Goal: Communication & Community: Answer question/provide support

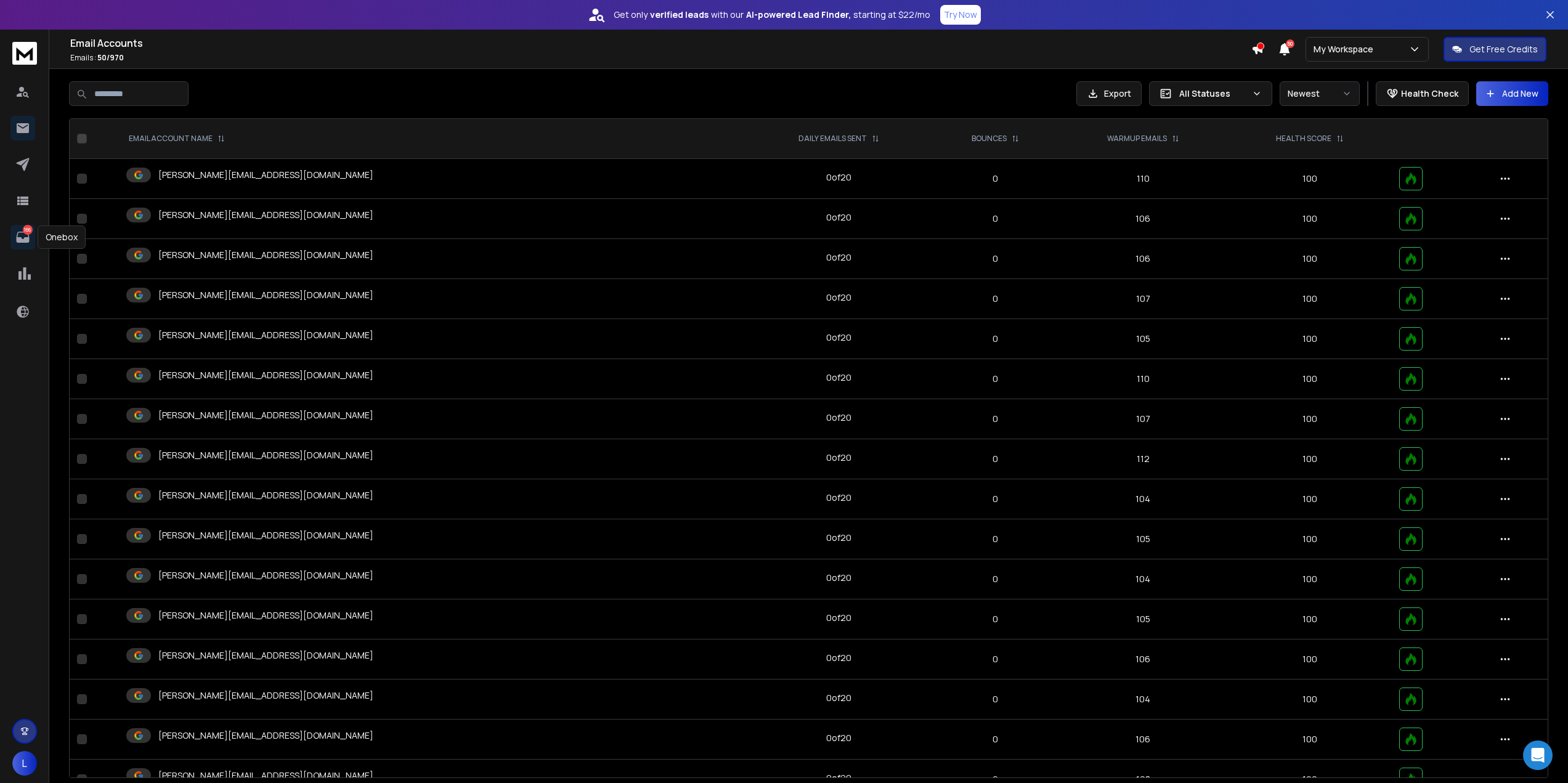
click at [33, 241] on link "166" at bounding box center [23, 237] width 25 height 25
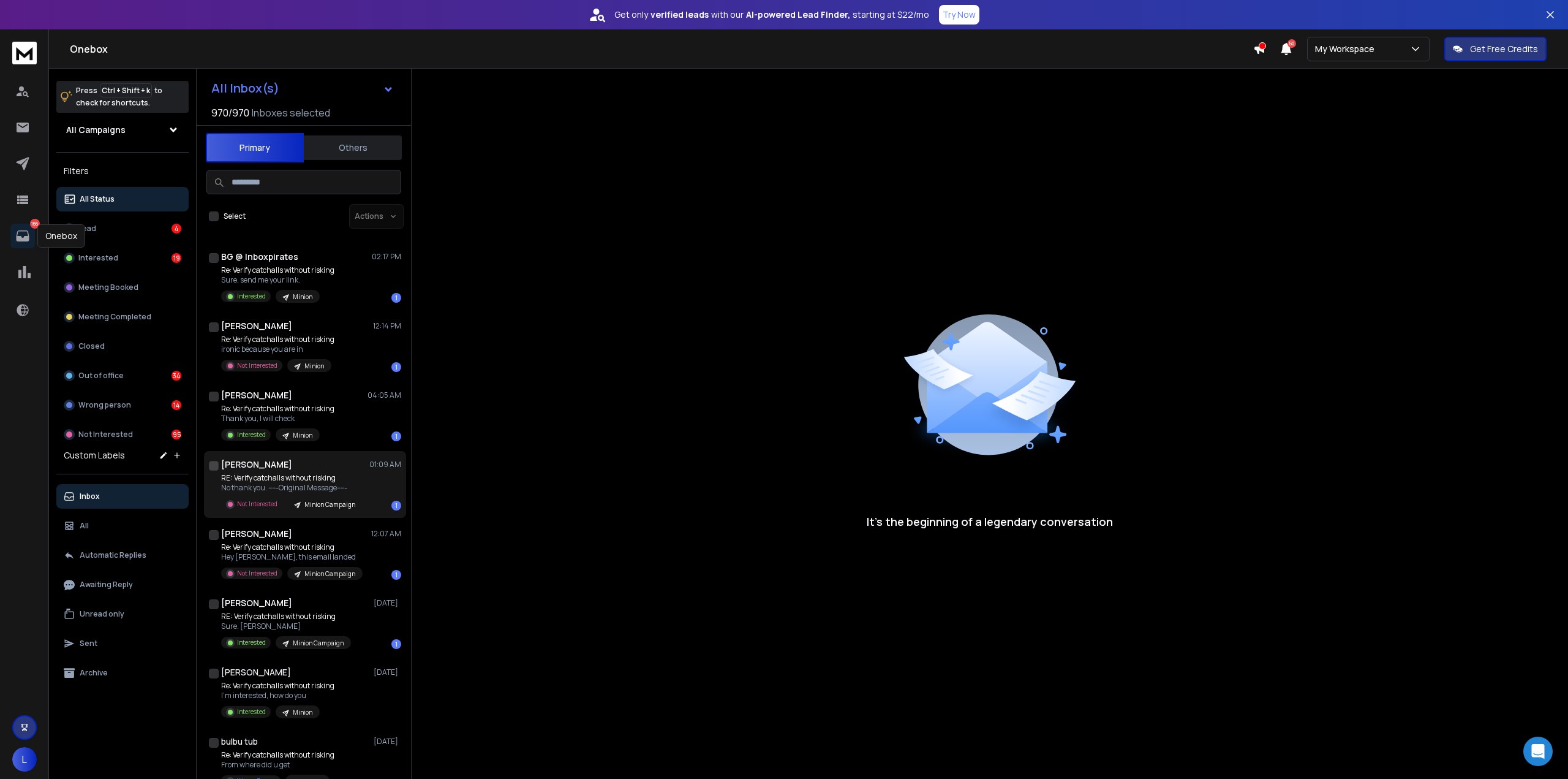
click at [304, 484] on p "No thank you. -----Original Message-----" at bounding box center [291, 488] width 141 height 10
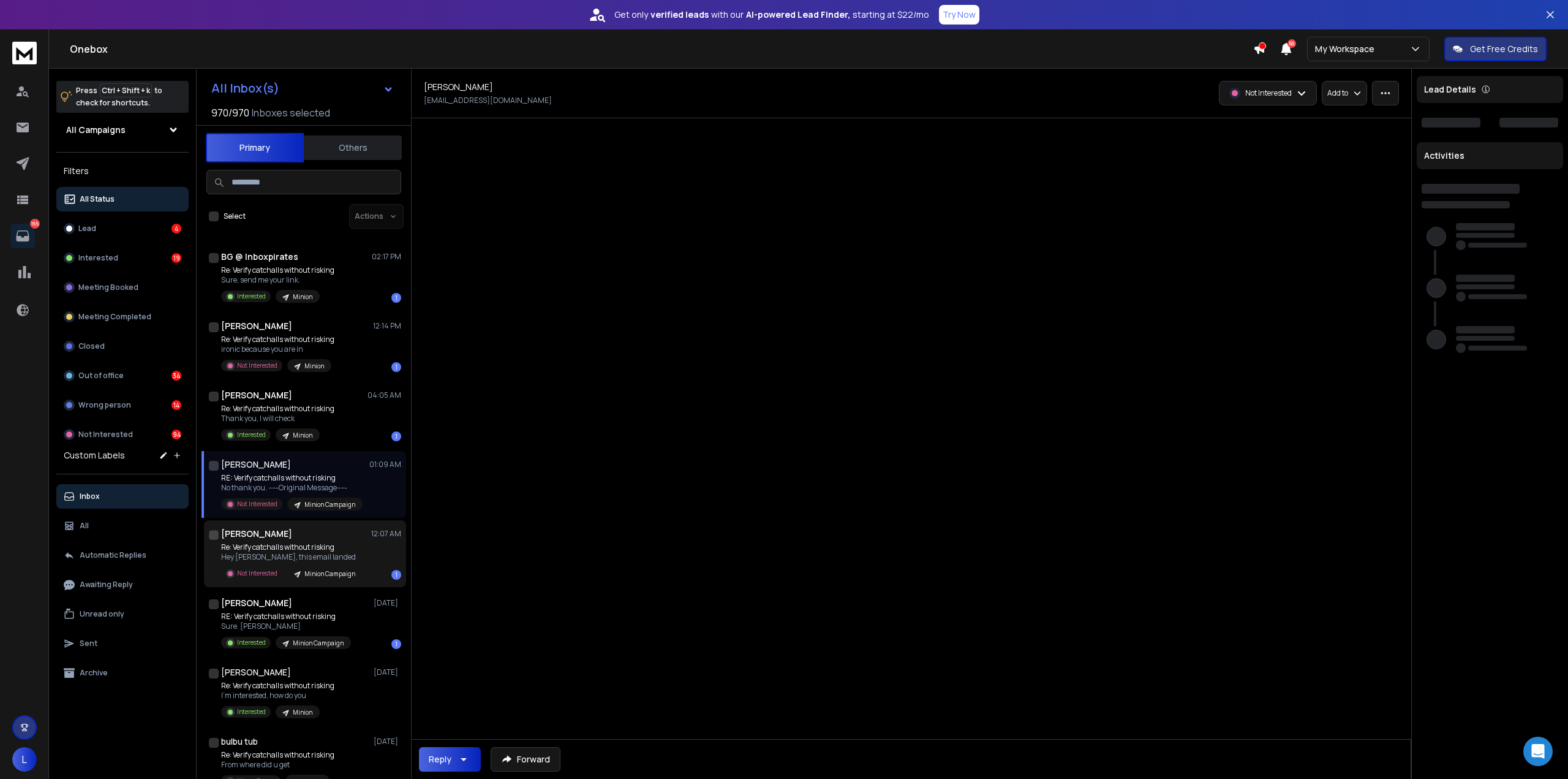
click at [333, 557] on p "Hey [PERSON_NAME], this email landed" at bounding box center [291, 557] width 141 height 10
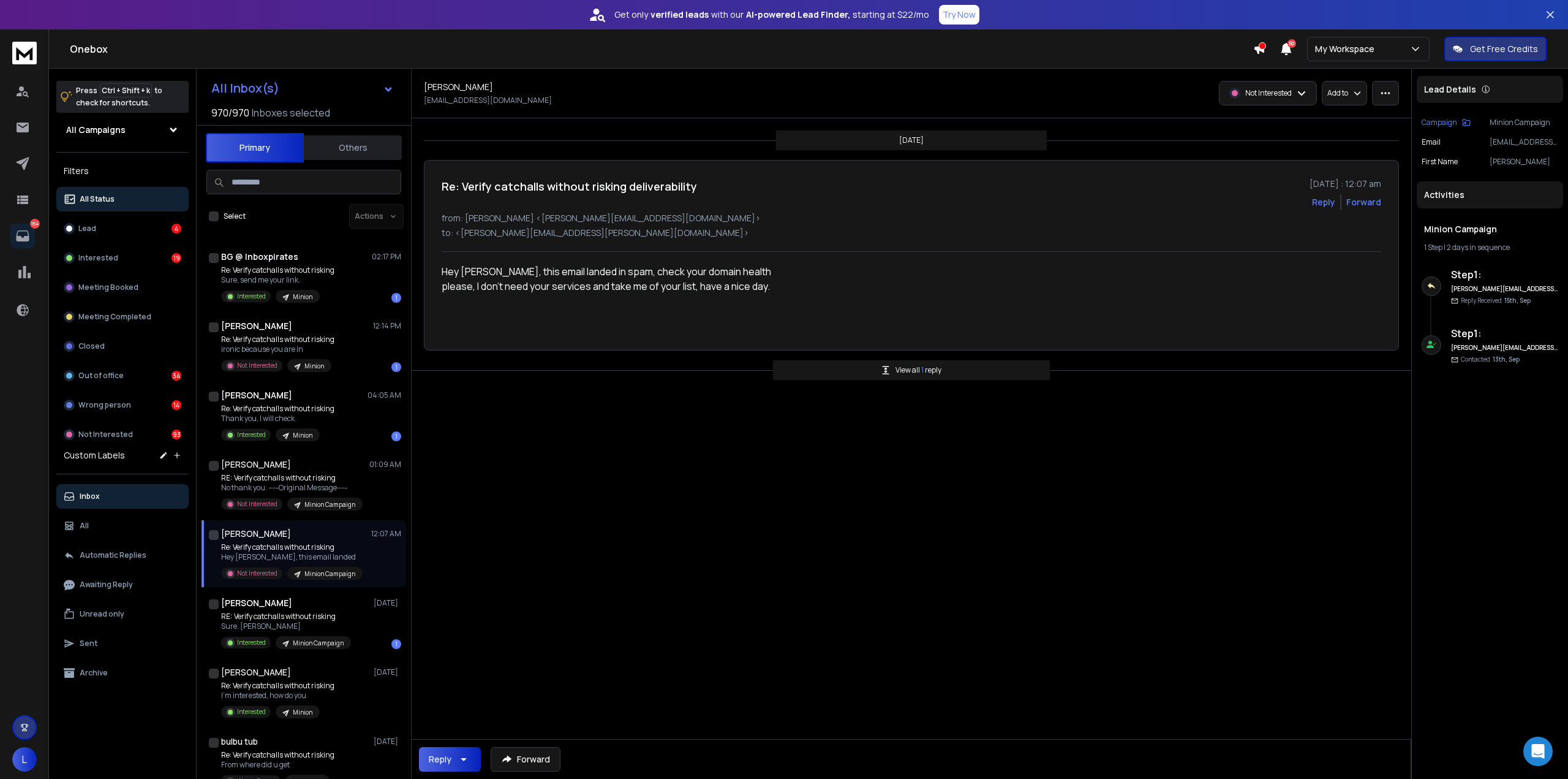
click at [864, 384] on div "[DATE] Re: Verify catchalls without risking deliverability [DATE] : 12:07 am Re…" at bounding box center [911, 324] width 1000 height 387
click at [20, 165] on icon at bounding box center [22, 163] width 13 height 13
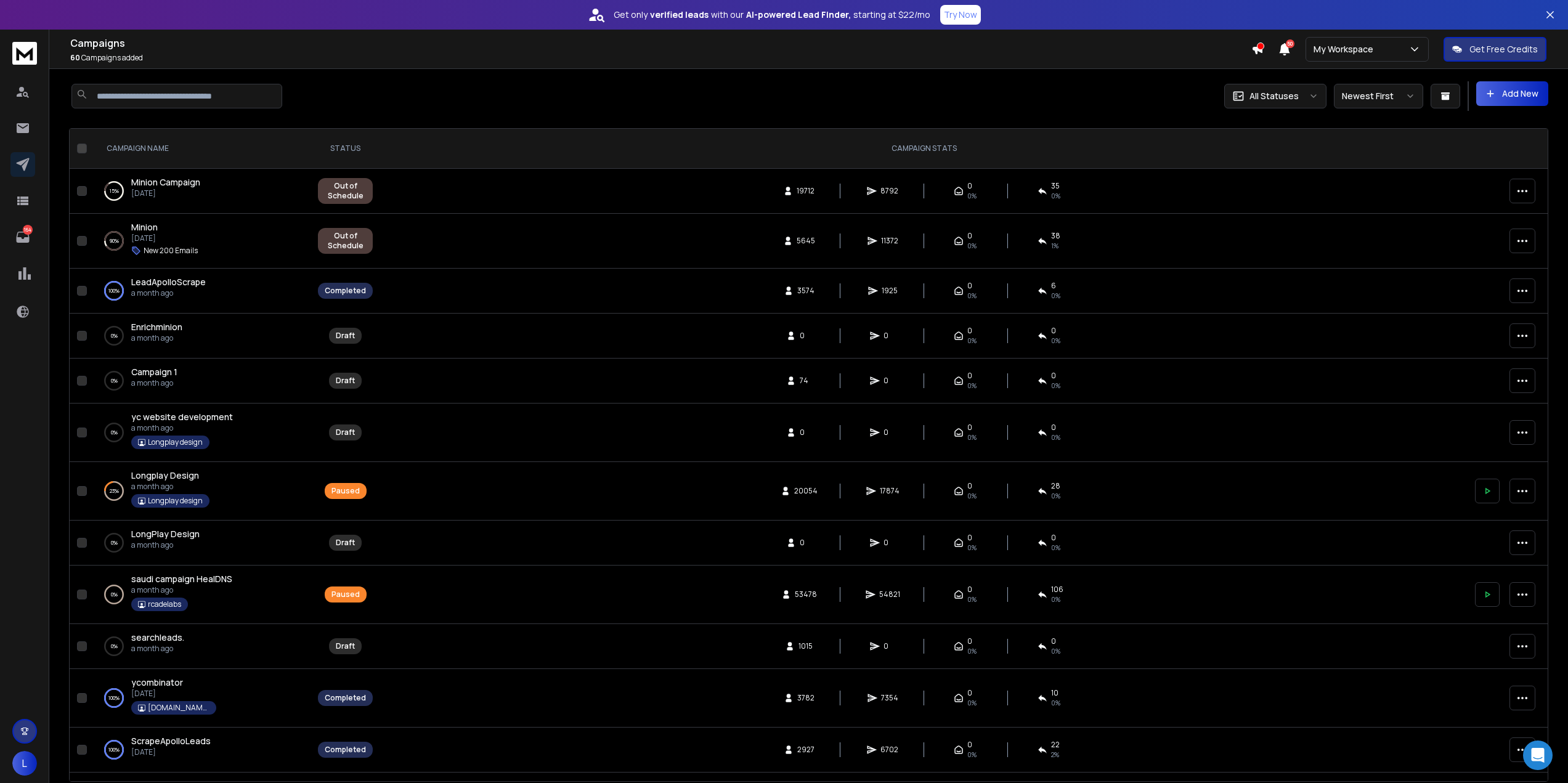
click at [564, 95] on div at bounding box center [438, 96] width 740 height 29
click at [1531, 760] on icon "Open Intercom Messenger" at bounding box center [1537, 755] width 16 height 16
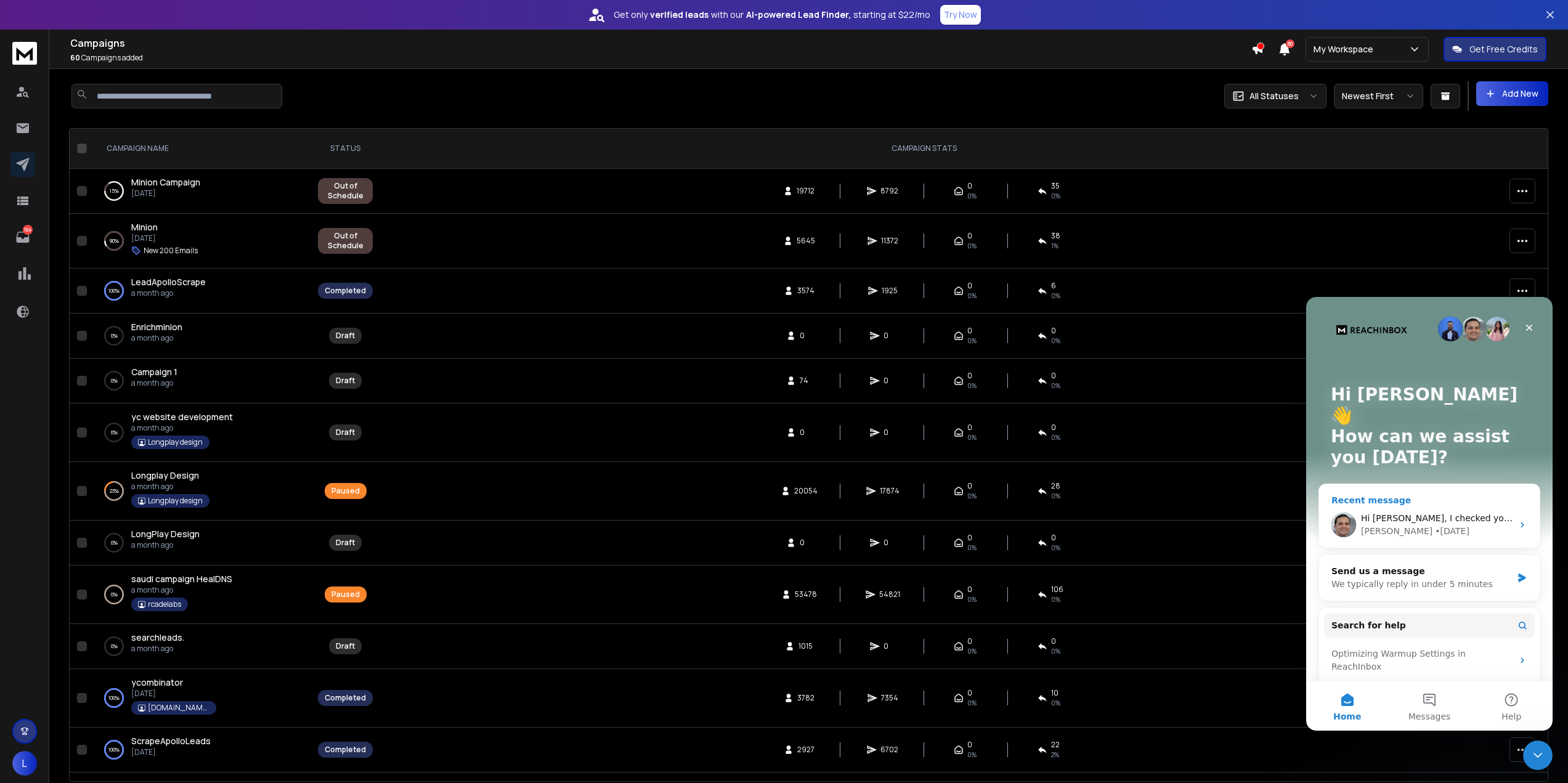
click at [1391, 502] on div "Hi [PERSON_NAME], I checked your campaign, and your sequence will start sending…" at bounding box center [1429, 525] width 221 height 45
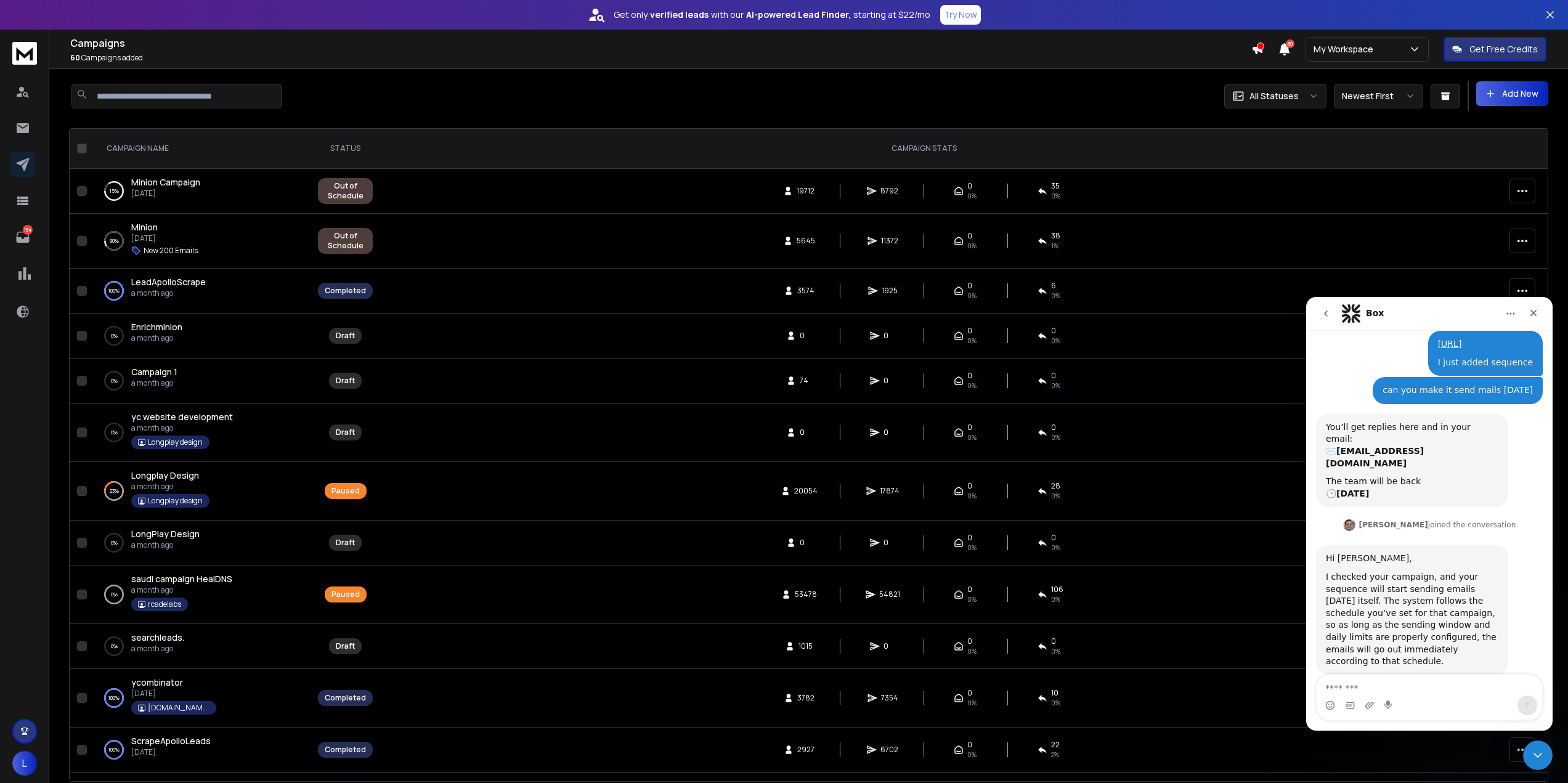
scroll to position [39, 0]
click at [1387, 686] on textarea "Message…" at bounding box center [1429, 684] width 225 height 21
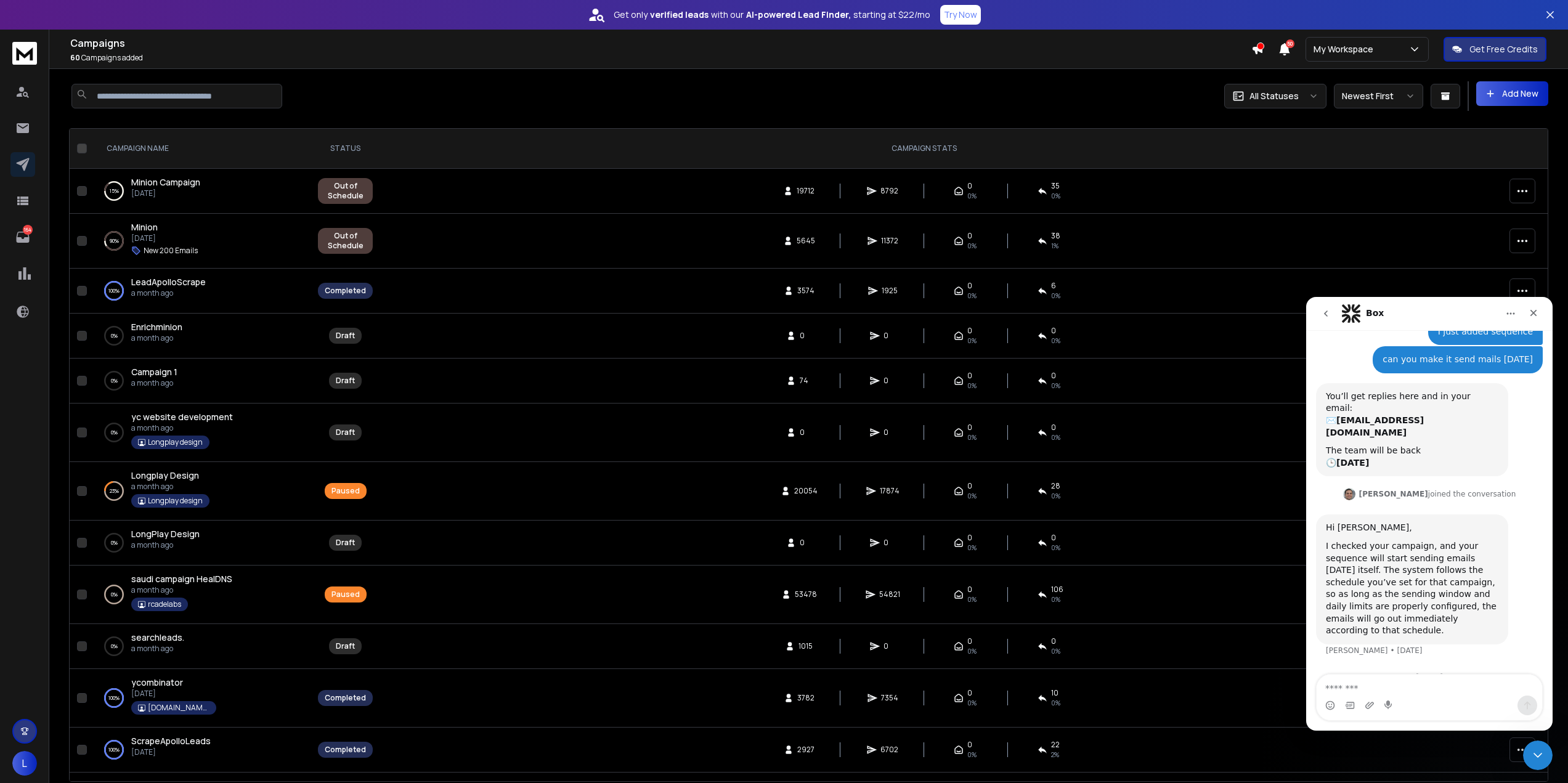
scroll to position [128, 0]
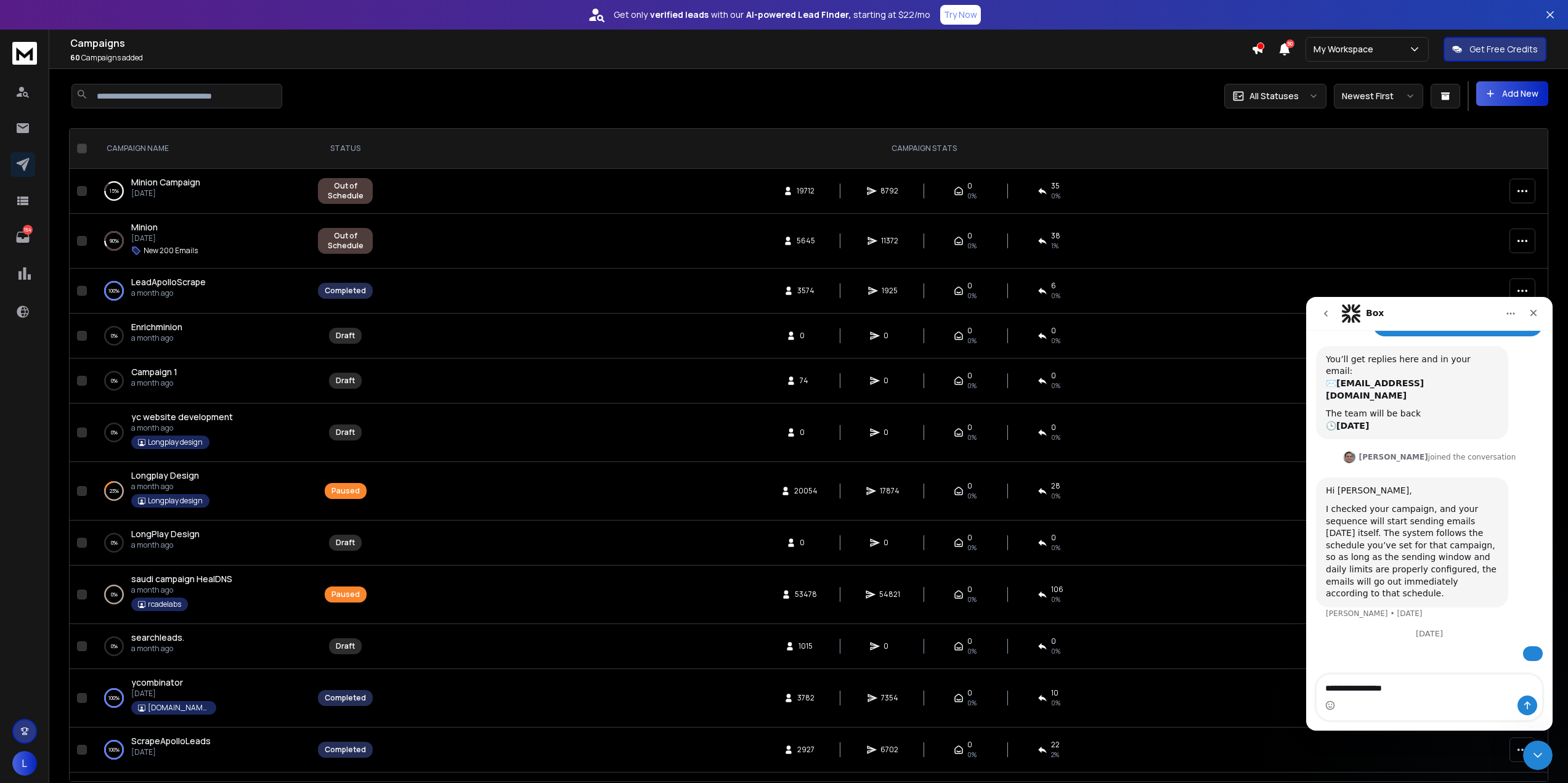
type textarea "**********"
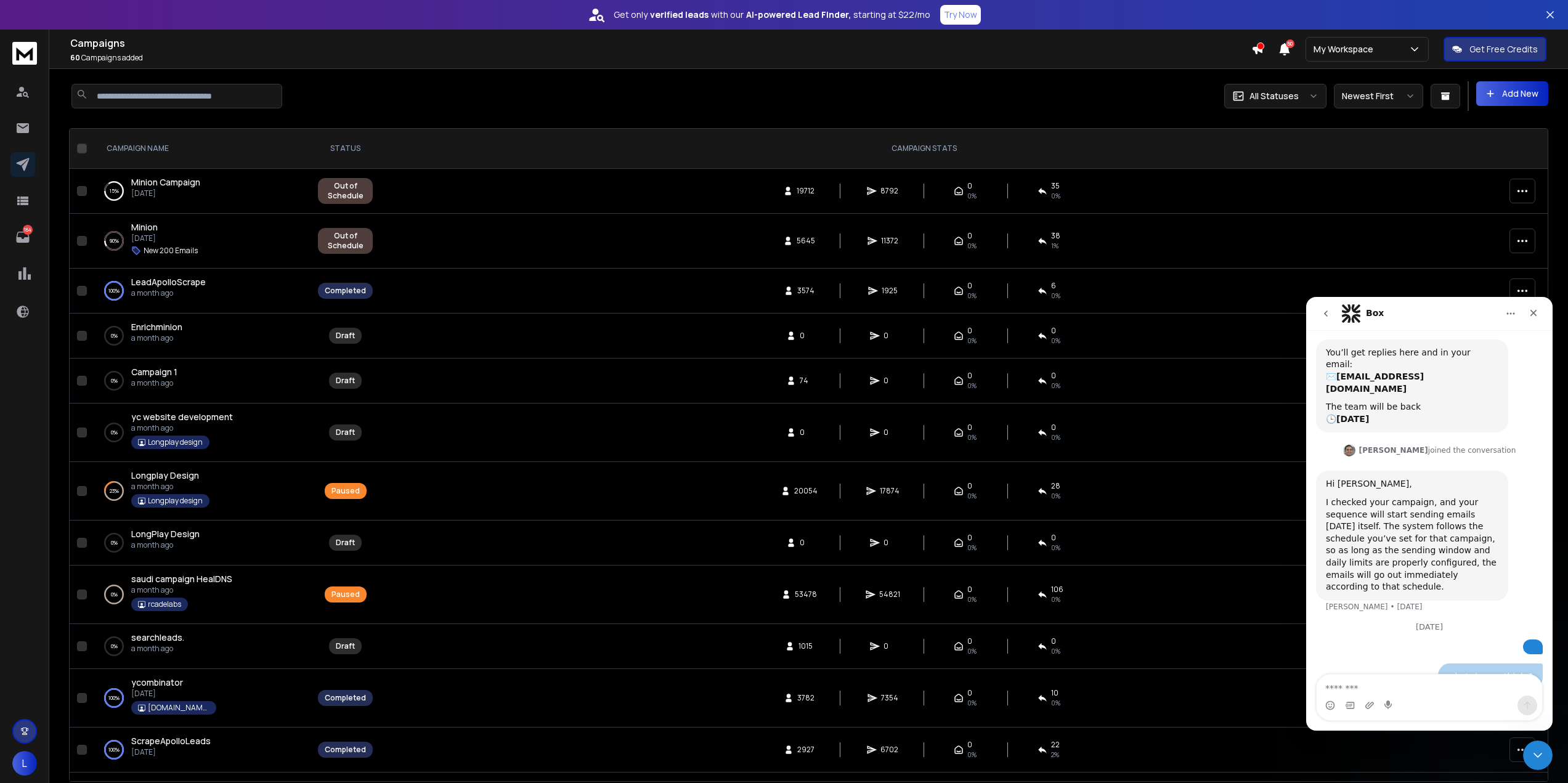
scroll to position [157, 0]
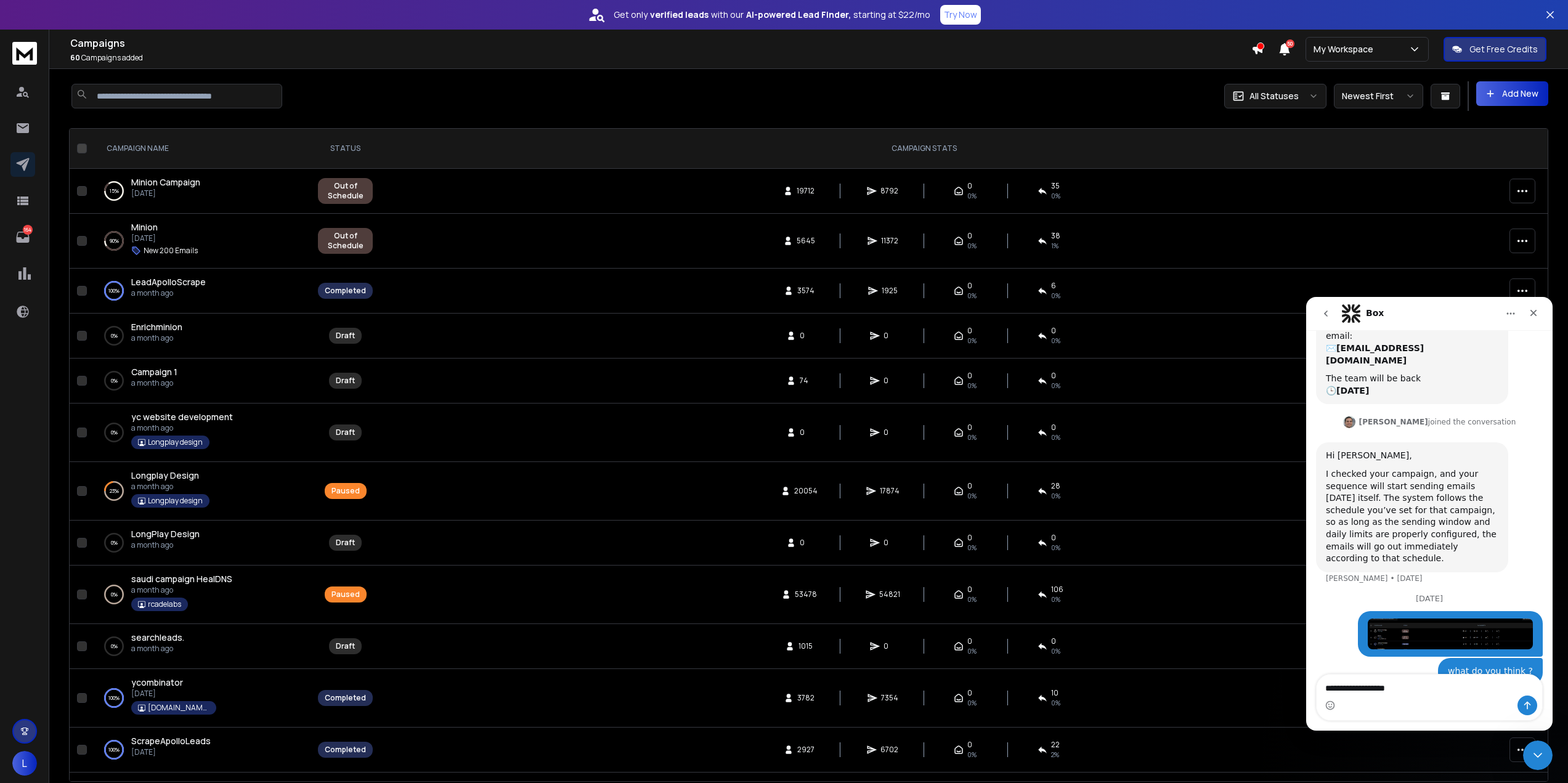
type textarea "**********"
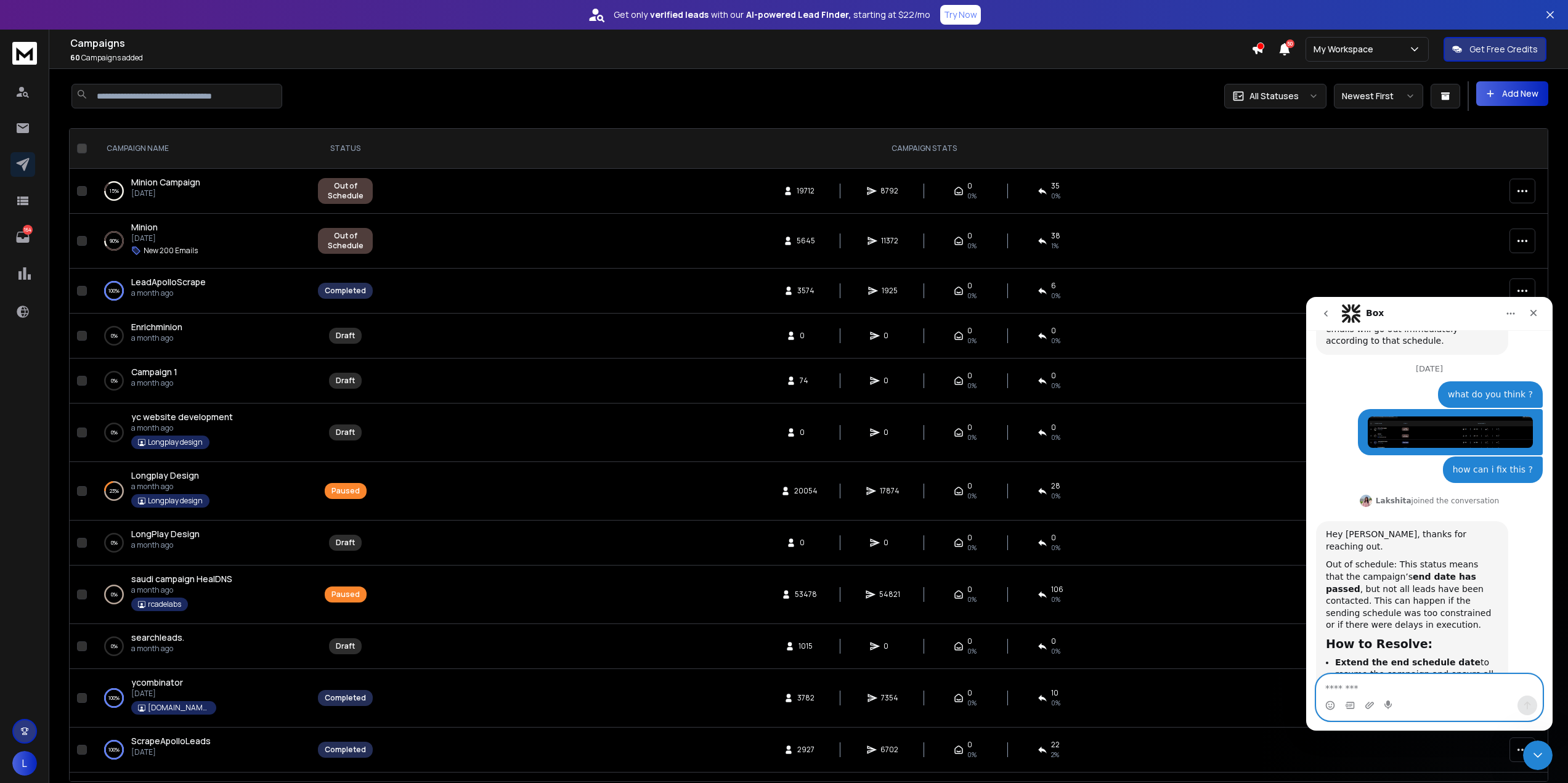
scroll to position [375, 0]
click at [1440, 684] on textarea "Message…" at bounding box center [1429, 684] width 225 height 21
click at [1432, 680] on textarea "Message…" at bounding box center [1429, 684] width 225 height 21
type textarea "**********"
